Goal: Task Accomplishment & Management: Manage account settings

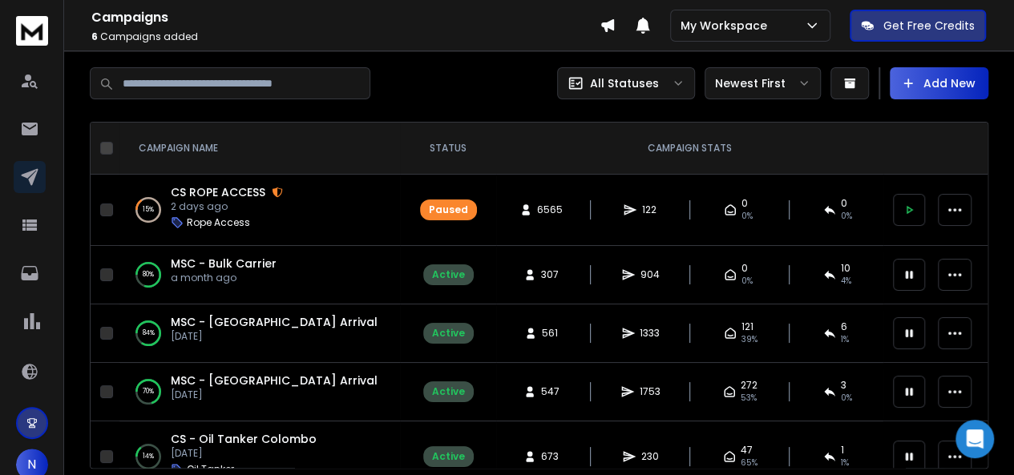
click at [228, 195] on span "CS ROPE ACCESS" at bounding box center [218, 192] width 95 height 16
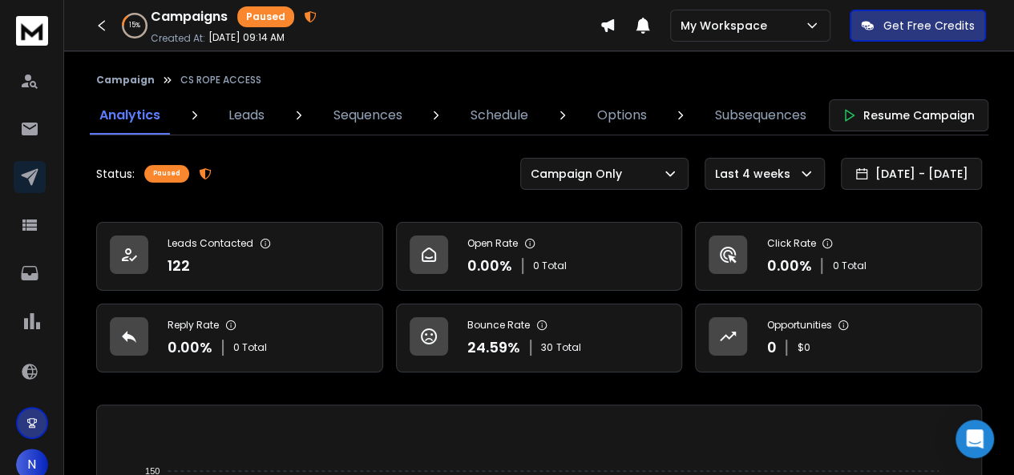
click at [580, 346] on link "Bounce Rate 24.59 % 30 Total" at bounding box center [539, 338] width 287 height 69
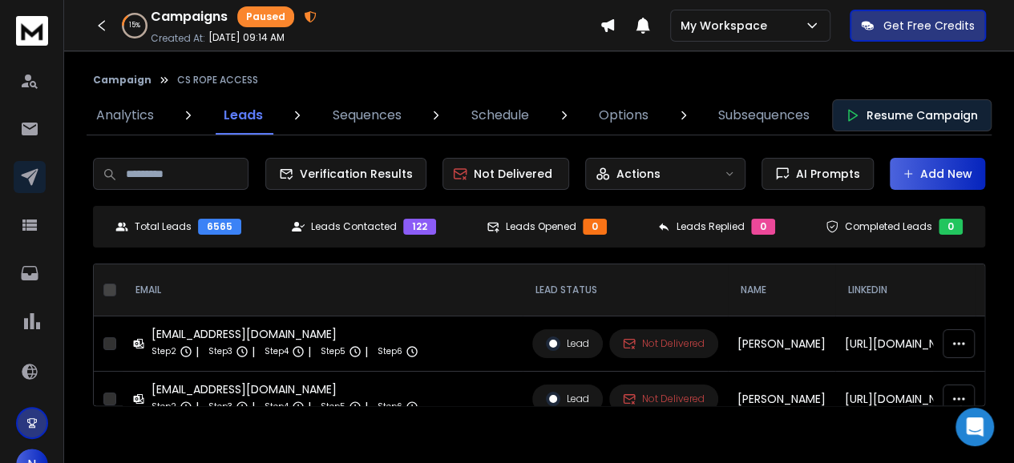
click at [926, 115] on button "Resume Campaign" at bounding box center [912, 115] width 160 height 32
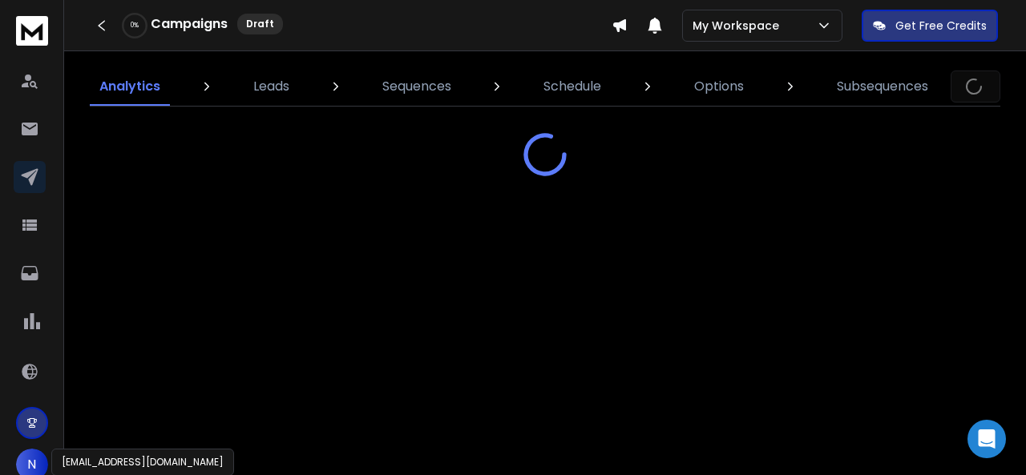
click at [35, 463] on span "N" at bounding box center [32, 465] width 32 height 32
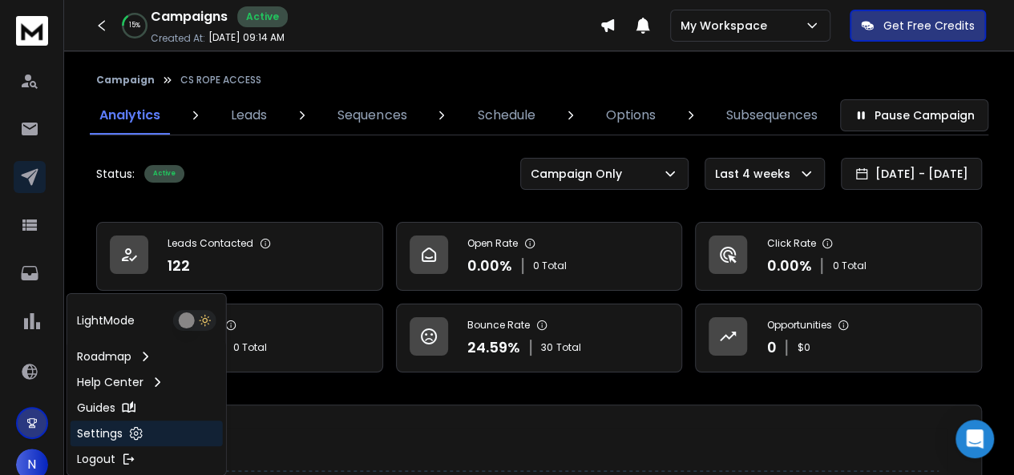
click at [107, 434] on p "Settings" at bounding box center [100, 434] width 46 height 16
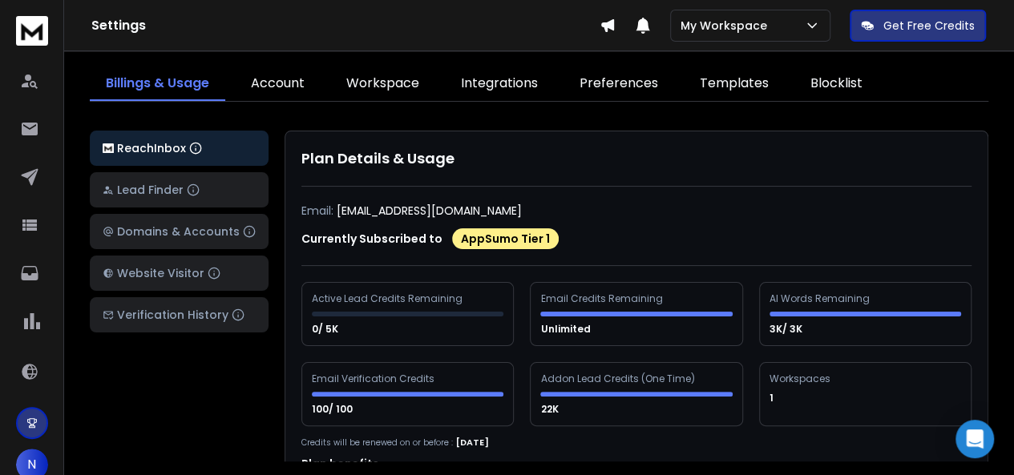
click at [824, 73] on link "Blocklist" at bounding box center [837, 84] width 84 height 34
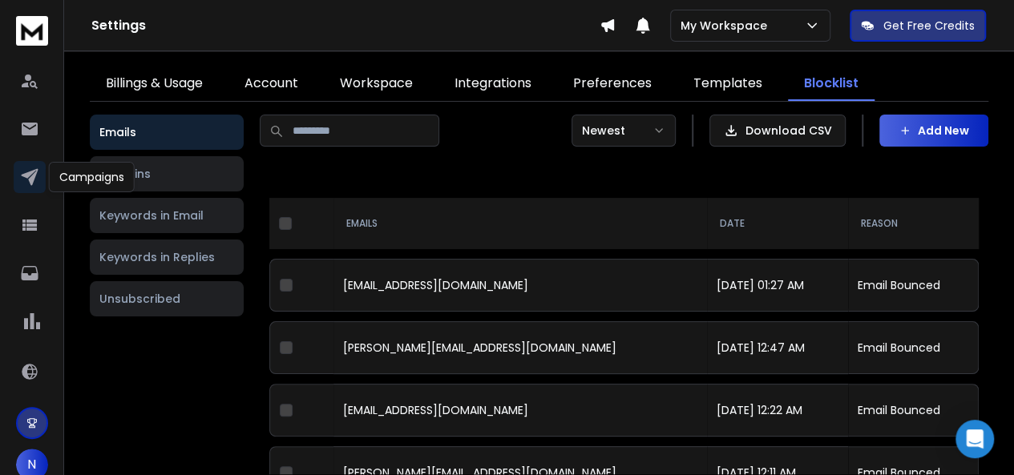
click at [35, 178] on icon at bounding box center [29, 177] width 19 height 19
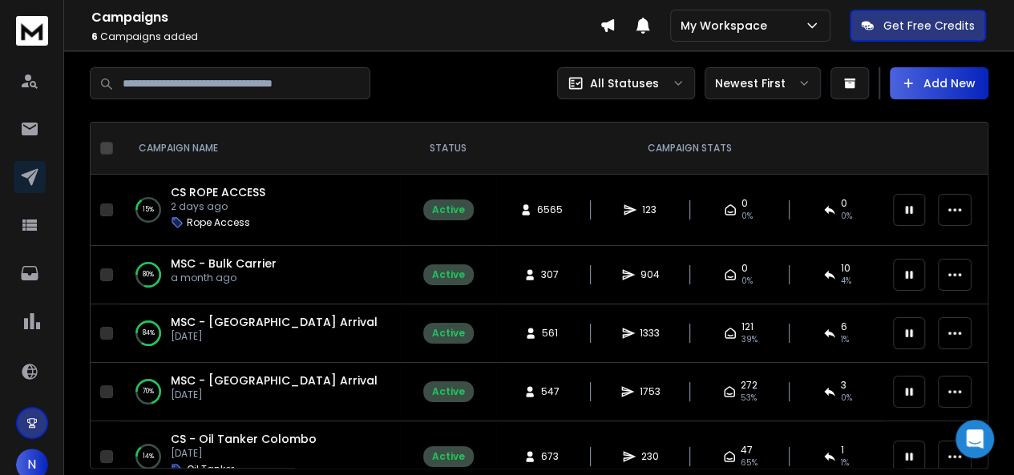
click at [333, 228] on div "15 % CS ROPE ACCESS [DATE] Rope Access" at bounding box center [260, 209] width 249 height 51
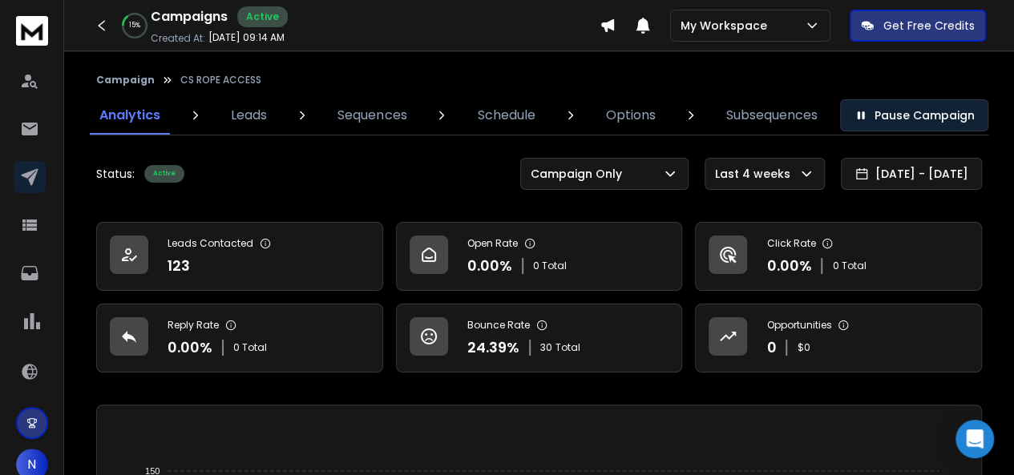
click at [908, 120] on button "Pause Campaign" at bounding box center [914, 115] width 148 height 32
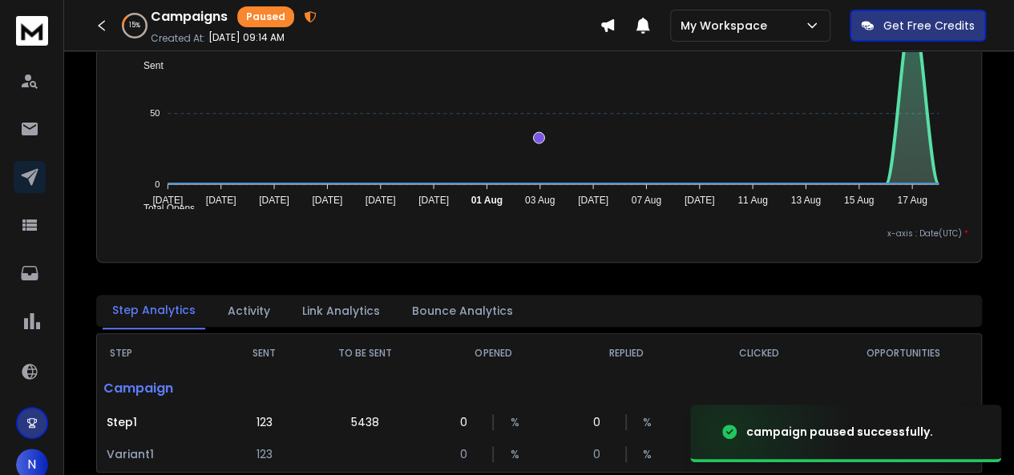
scroll to position [523, 0]
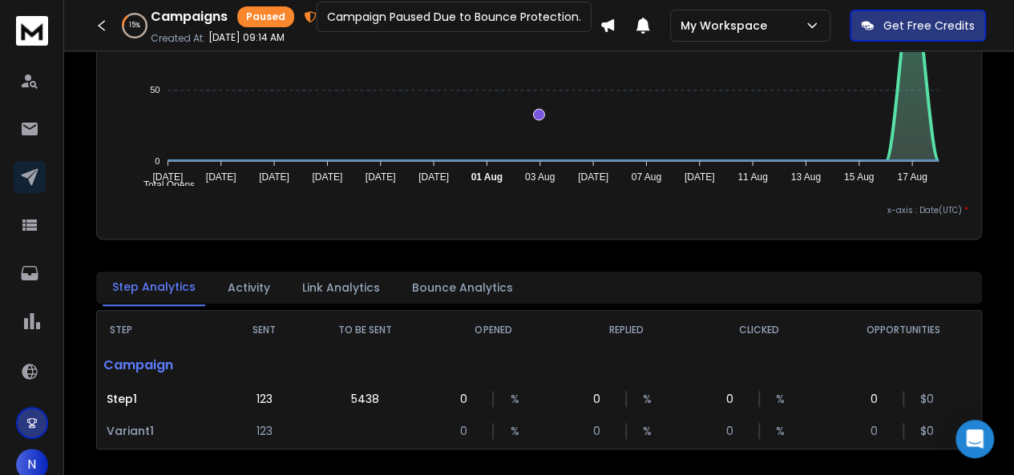
click at [307, 18] on icon at bounding box center [310, 16] width 13 height 13
